Goal: Task Accomplishment & Management: Manage account settings

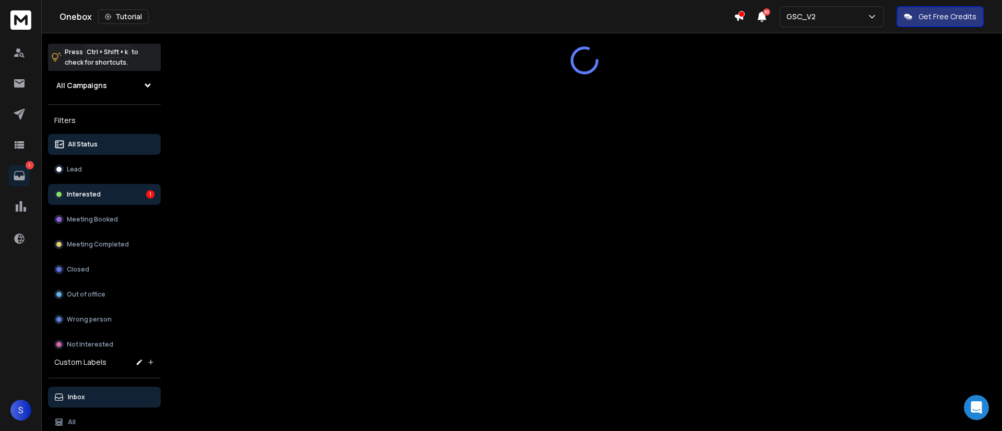
click at [130, 184] on button "Interested 1" at bounding box center [104, 194] width 113 height 21
click at [139, 197] on button "Interested 2" at bounding box center [104, 194] width 113 height 21
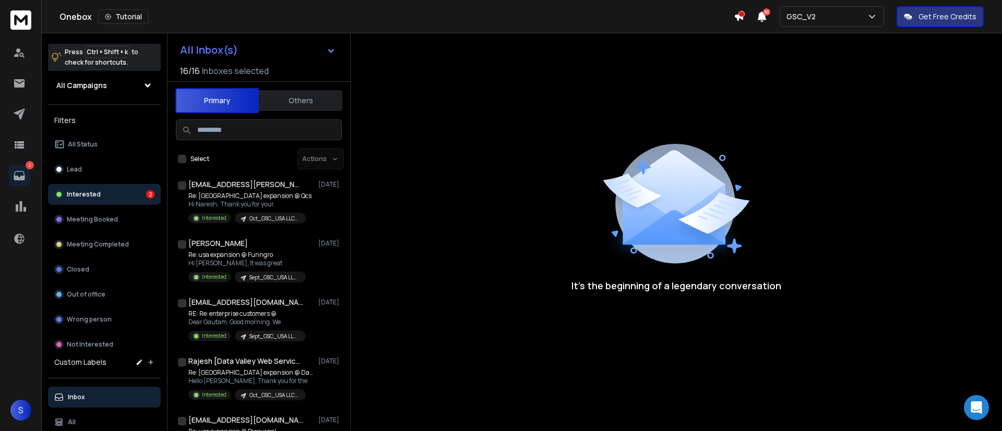
scroll to position [1552, 0]
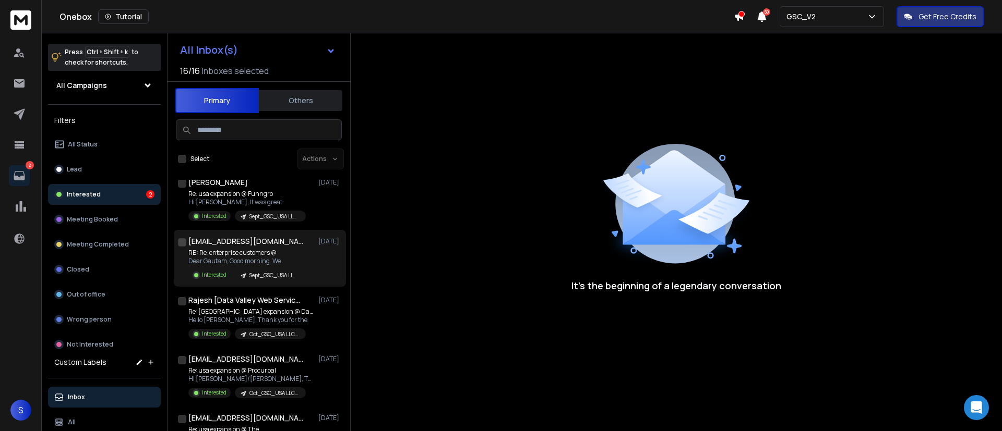
click at [278, 243] on div "sales@xlusallc.com 08 Oct" at bounding box center [264, 241] width 153 height 10
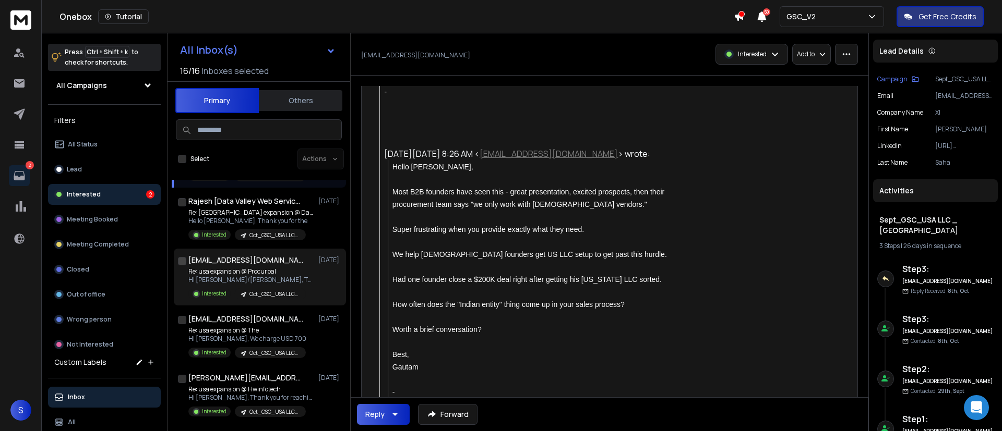
scroll to position [1651, 0]
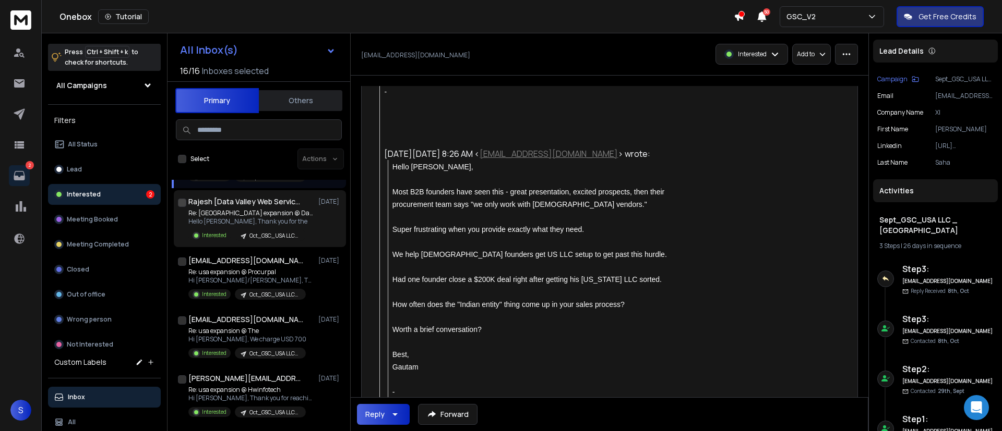
click at [269, 207] on h1 "Rajesh [Data Valley Web Services]" at bounding box center [245, 202] width 115 height 10
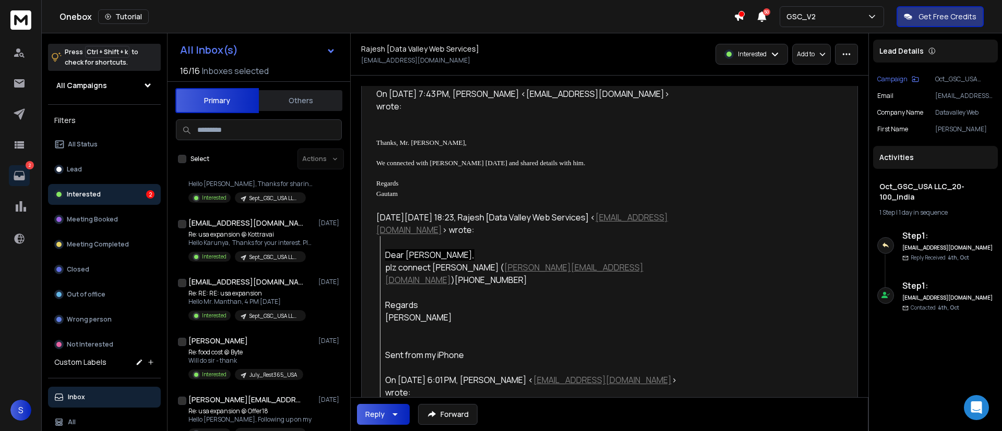
scroll to position [2600, 0]
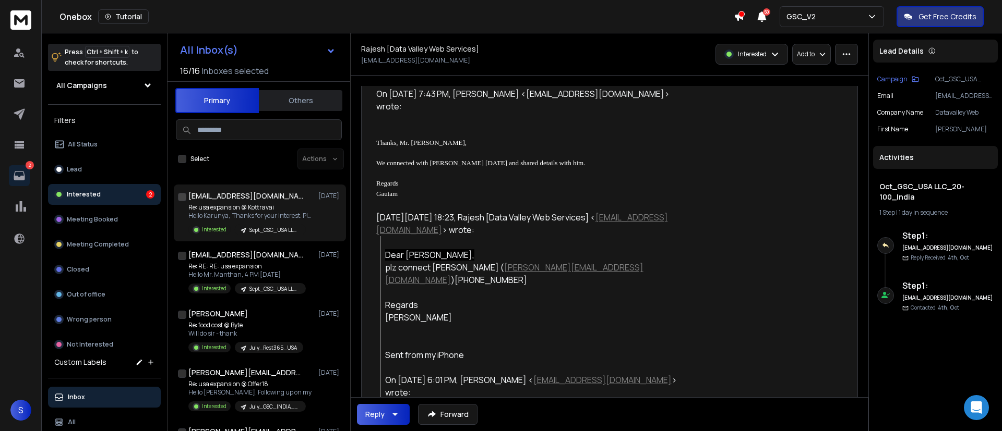
click at [305, 209] on p "Re: usa expansion @ Kottravai" at bounding box center [250, 207] width 125 height 8
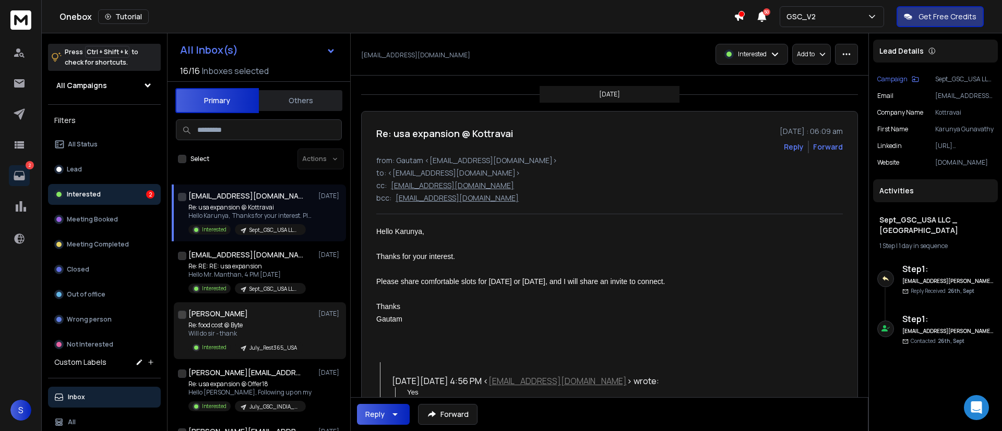
scroll to position [2716, 0]
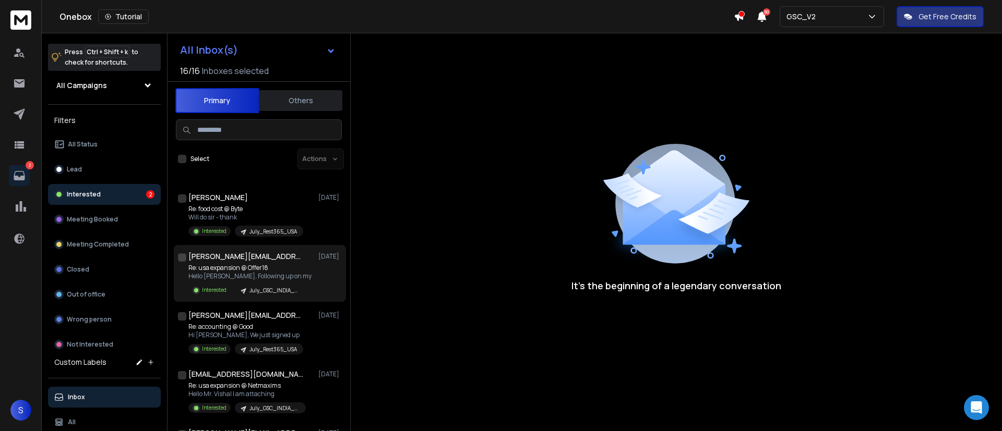
click at [286, 282] on div "Re: usa expansion @ Offer18 Hello Lovepreet, Following up on my Interested July…" at bounding box center [249, 280] width 123 height 32
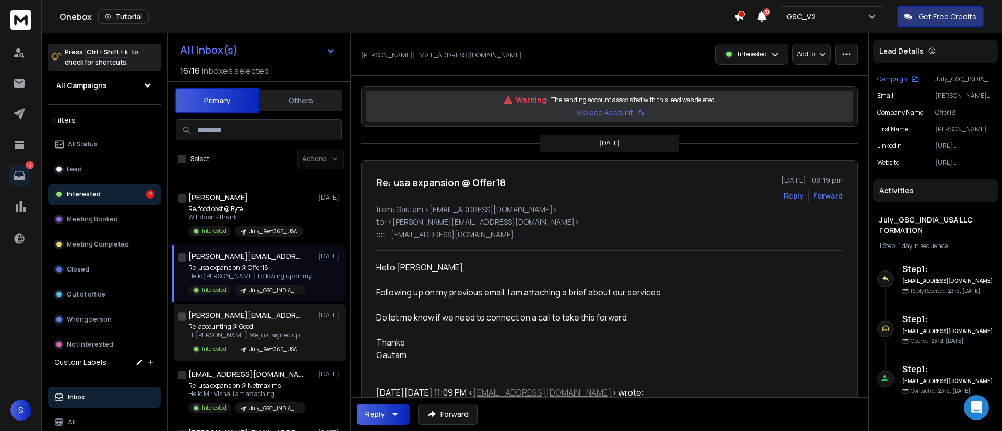
click at [292, 331] on p "Hi [PERSON_NAME], We just signed up" at bounding box center [245, 335] width 115 height 8
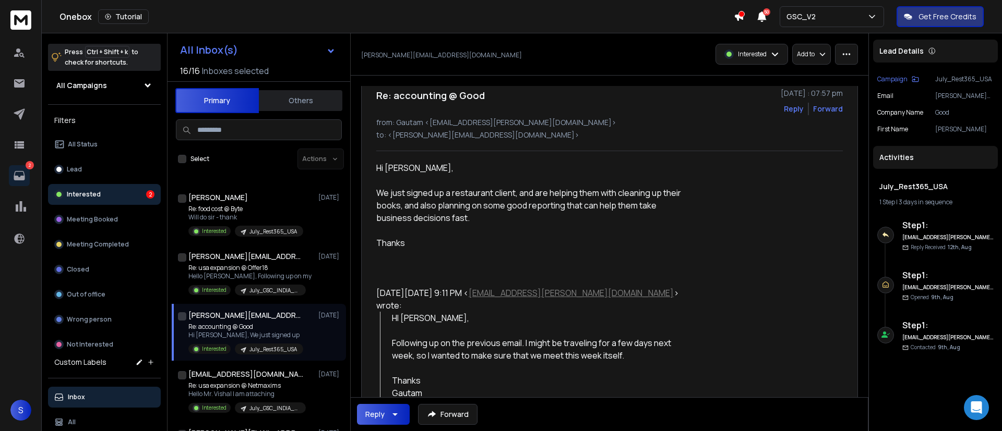
scroll to position [0, 0]
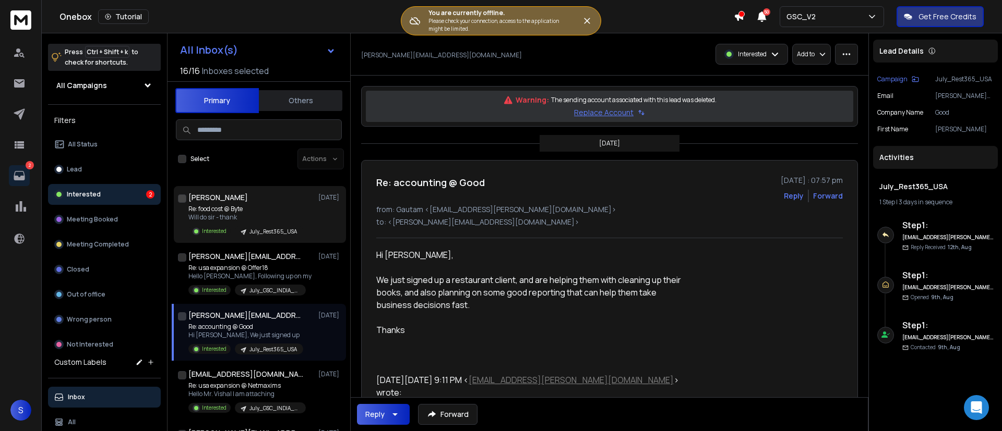
click at [263, 207] on p "Re: food cost @ Byte" at bounding box center [245, 209] width 115 height 8
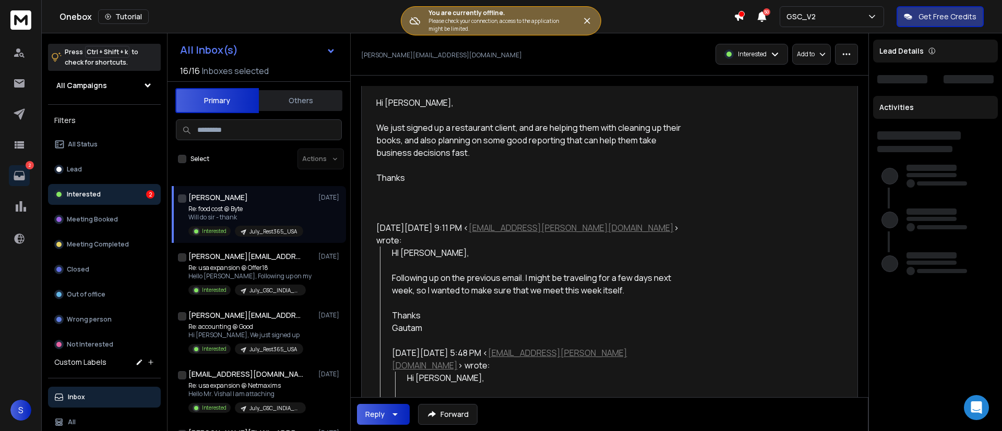
scroll to position [225, 0]
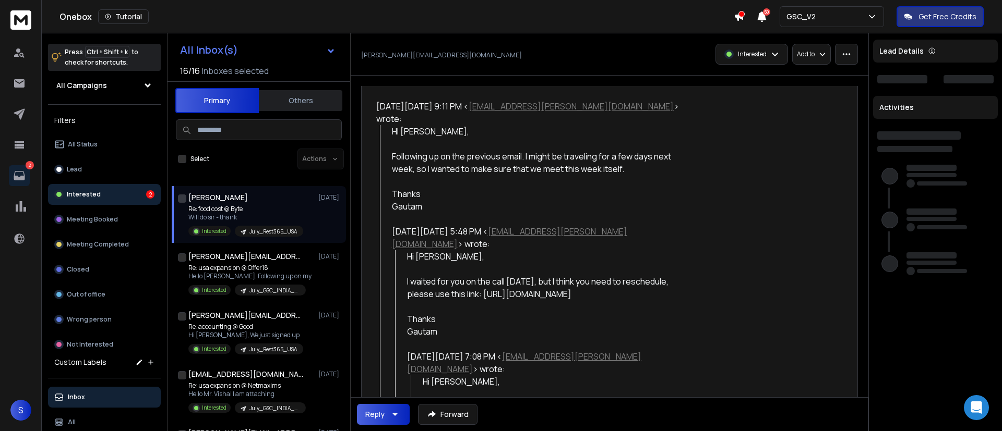
click at [640, 97] on div at bounding box center [528, 94] width 305 height 13
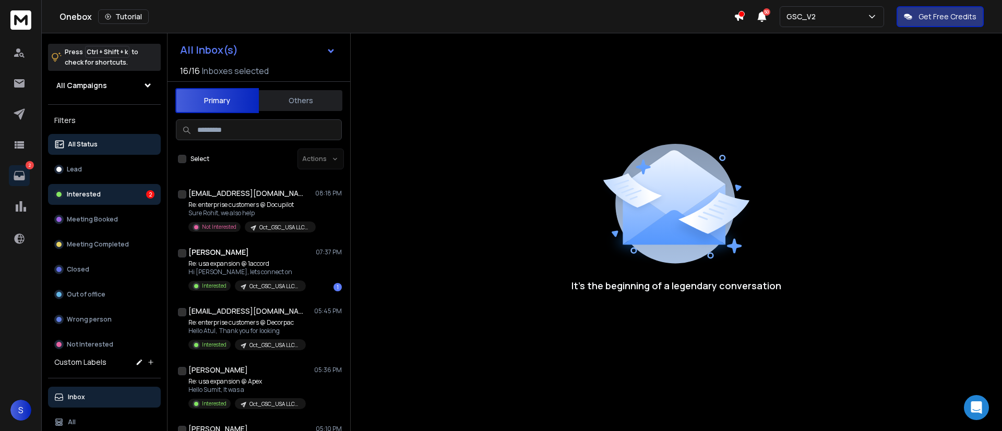
click at [100, 195] on button "Interested 2" at bounding box center [104, 194] width 113 height 21
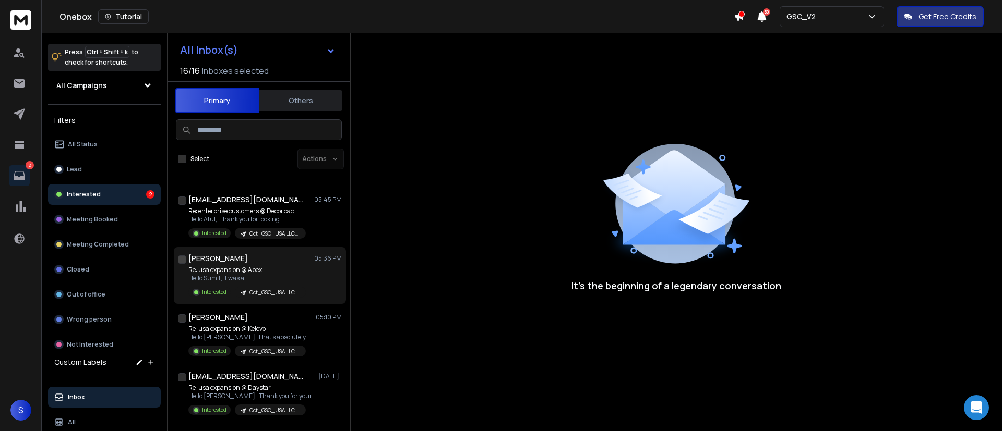
scroll to position [53, 0]
